Goal: Task Accomplishment & Management: Manage account settings

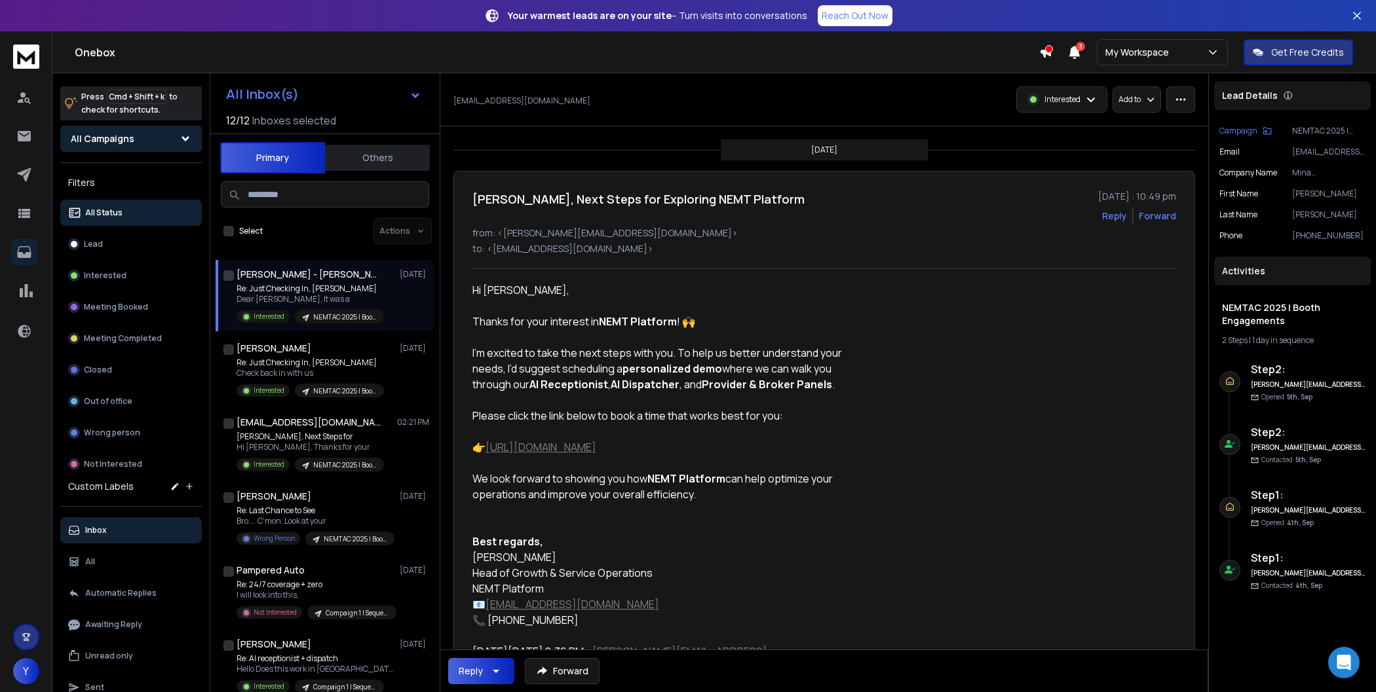
scroll to position [855, 0]
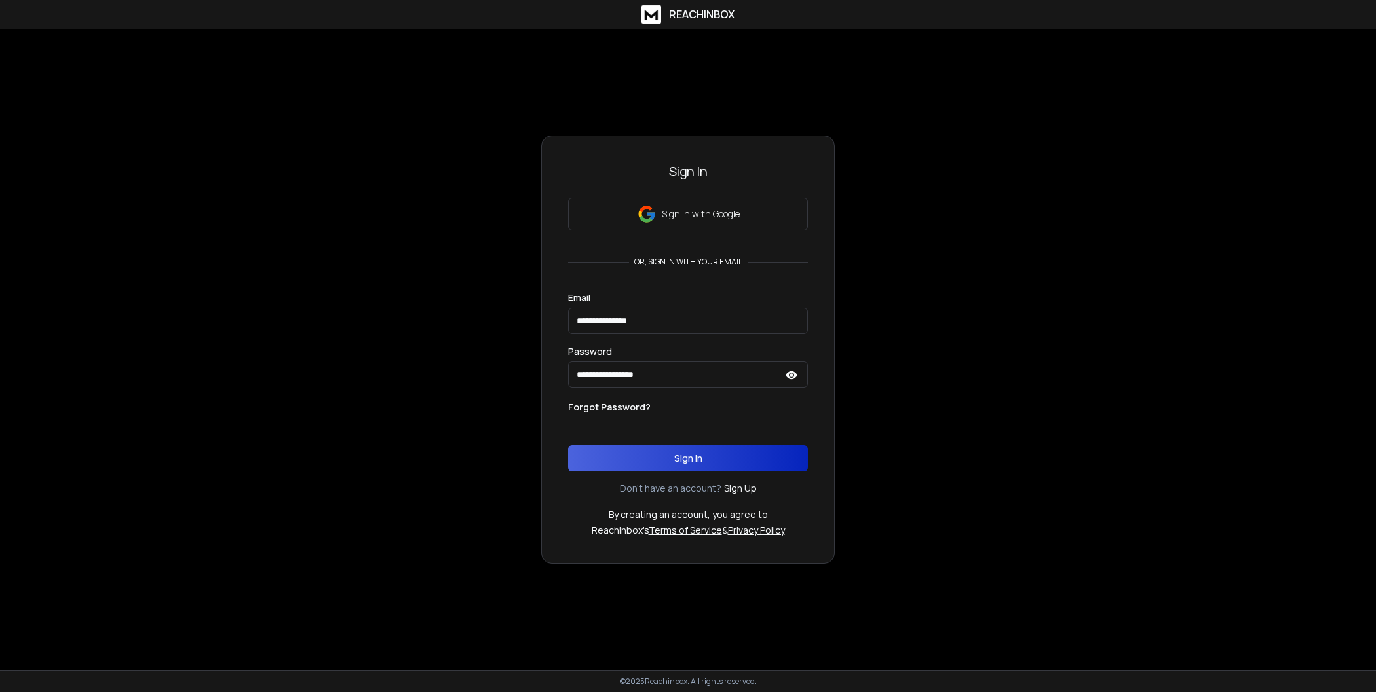
click at [903, 647] on div "**********" at bounding box center [688, 346] width 1376 height 692
click at [687, 465] on button "Sign In" at bounding box center [688, 458] width 240 height 26
